Goal: Find specific page/section: Find specific page/section

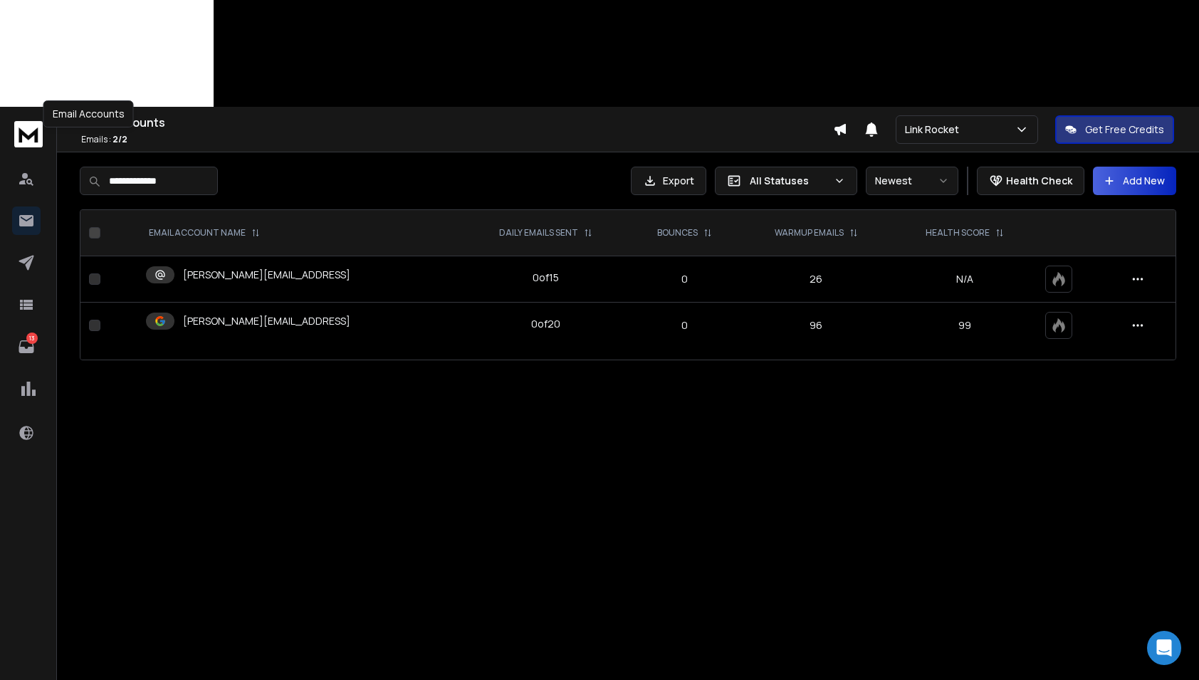
click at [26, 215] on icon at bounding box center [26, 220] width 14 height 11
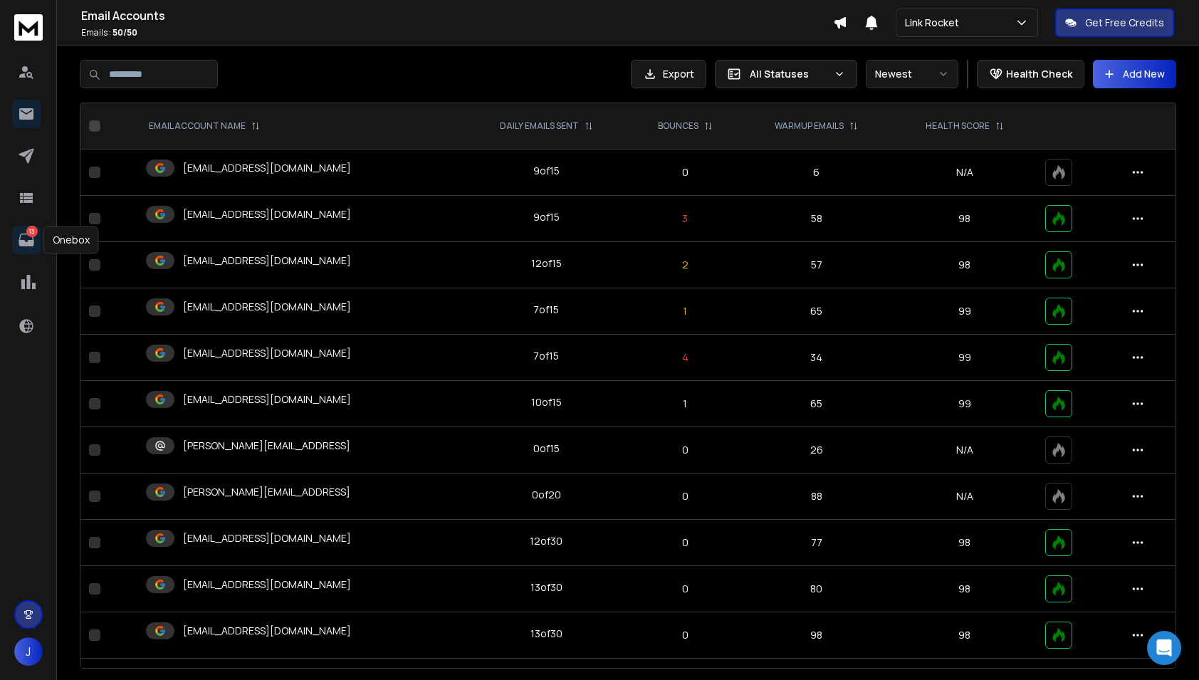
click at [21, 238] on icon at bounding box center [26, 239] width 17 height 17
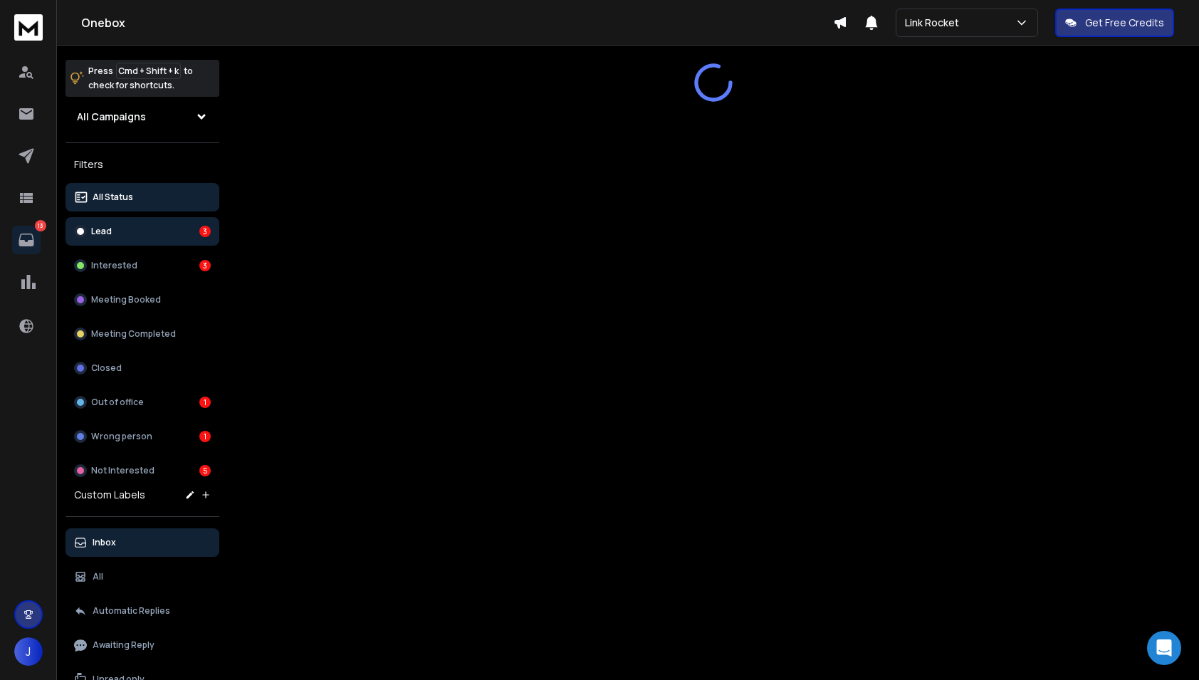
click at [98, 230] on p "Lead" at bounding box center [101, 231] width 21 height 11
